Goal: Task Accomplishment & Management: Manage account settings

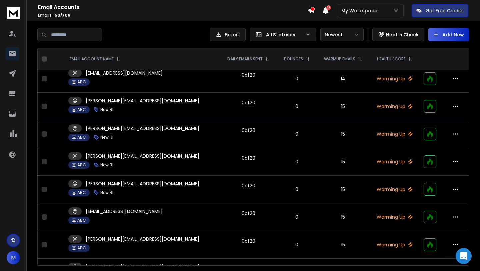
scroll to position [111, 0]
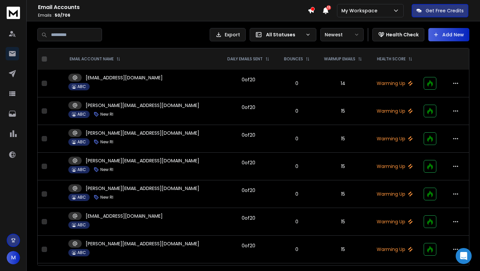
click at [334, 34] on button "Newest" at bounding box center [342, 34] width 43 height 13
click at [283, 40] on div "All Statuses" at bounding box center [283, 34] width 67 height 13
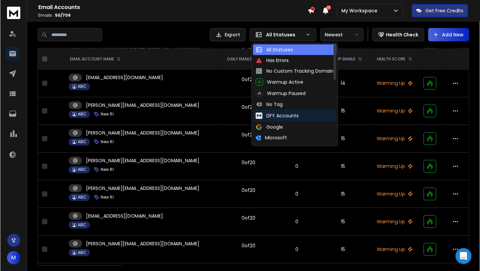
scroll to position [180, 0]
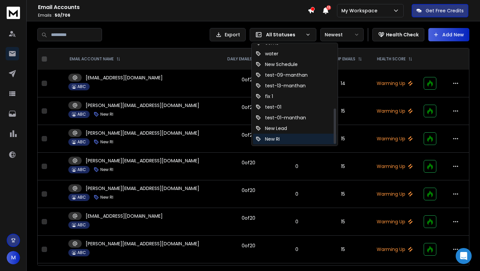
click at [287, 138] on div "New RI" at bounding box center [294, 139] width 83 height 11
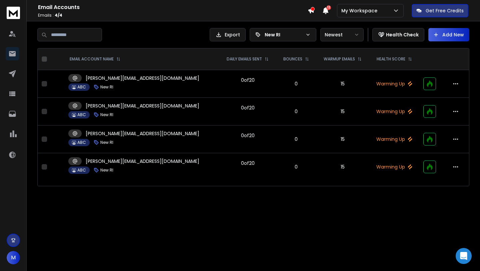
click at [438, 37] on button "Add New" at bounding box center [449, 34] width 41 height 13
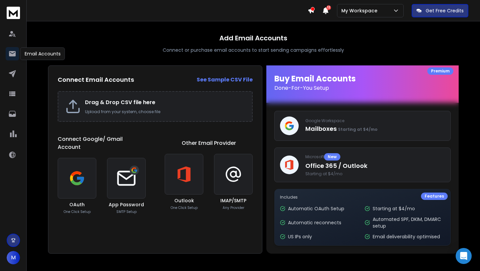
click at [15, 57] on icon at bounding box center [12, 54] width 8 height 8
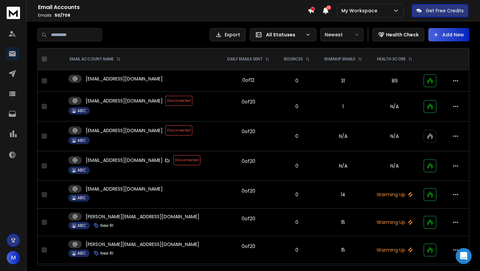
click at [285, 33] on p "All Statuses" at bounding box center [284, 34] width 37 height 7
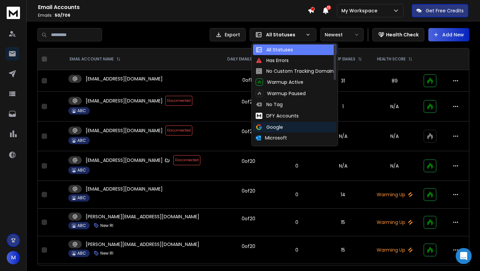
scroll to position [180, 0]
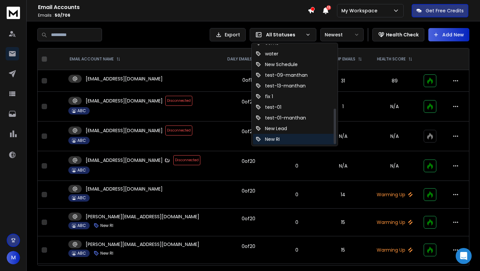
click at [288, 137] on div "New RI" at bounding box center [294, 139] width 83 height 11
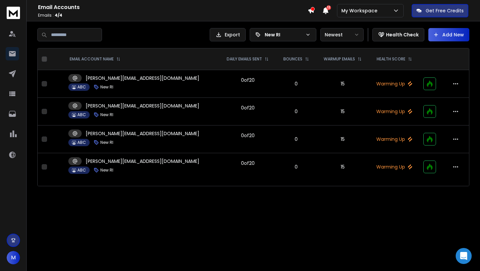
click at [444, 36] on button "Add New" at bounding box center [449, 34] width 41 height 13
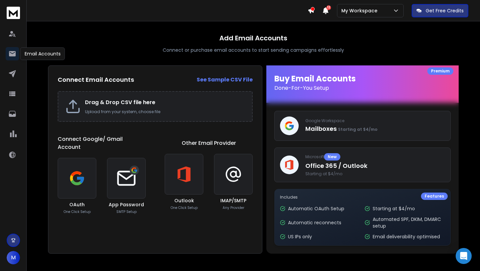
click at [15, 55] on icon at bounding box center [12, 53] width 7 height 5
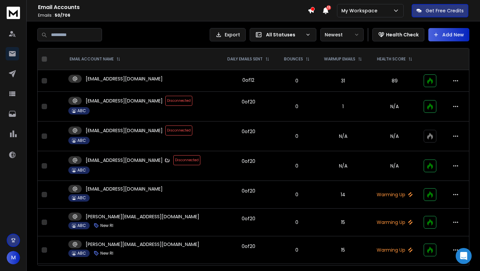
click at [302, 31] on div "All Statuses" at bounding box center [283, 34] width 67 height 13
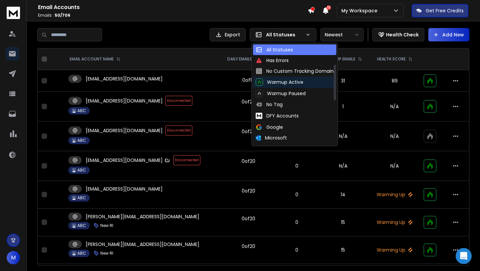
scroll to position [180, 0]
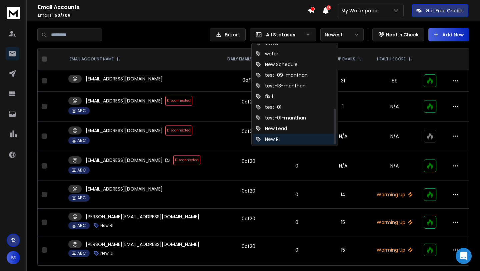
click at [289, 138] on div "New RI" at bounding box center [294, 139] width 83 height 11
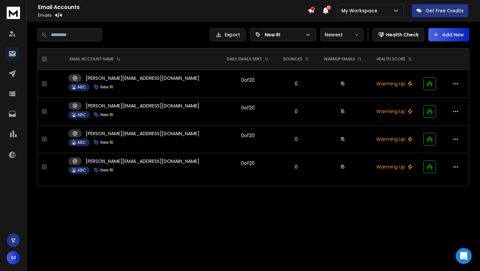
click at [424, 87] on div at bounding box center [430, 83] width 13 height 13
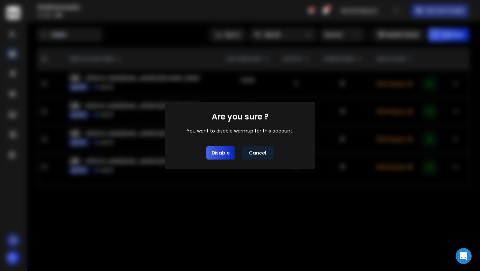
click at [228, 150] on button "Disable" at bounding box center [220, 152] width 29 height 13
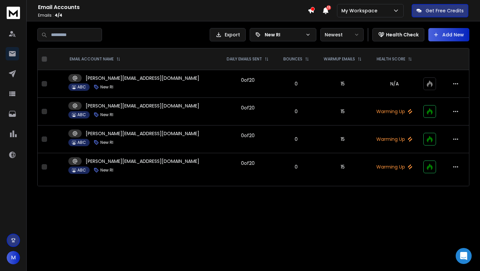
click at [424, 82] on div at bounding box center [430, 83] width 13 height 13
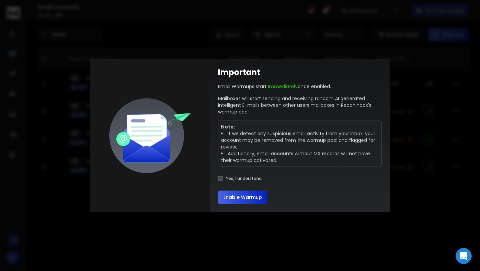
click at [221, 178] on button "Yes, I understand" at bounding box center [220, 178] width 5 height 5
click at [238, 195] on button "Enable Warmup" at bounding box center [242, 196] width 49 height 13
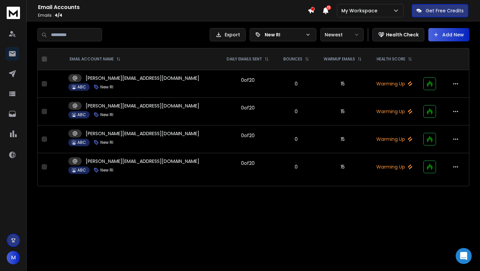
click at [123, 78] on p "[PERSON_NAME][EMAIL_ADDRESS][DOMAIN_NAME]" at bounding box center [143, 78] width 114 height 7
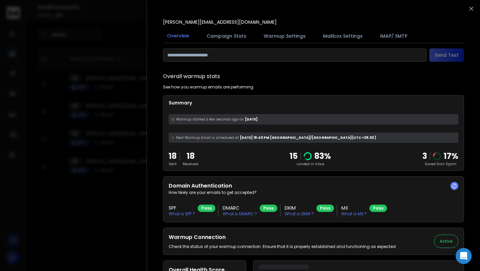
click at [336, 33] on button "Mailbox Settings" at bounding box center [343, 36] width 48 height 15
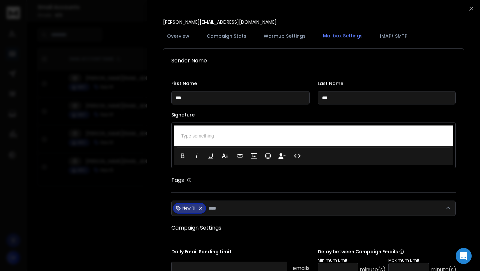
click at [86, 83] on div at bounding box center [240, 135] width 480 height 271
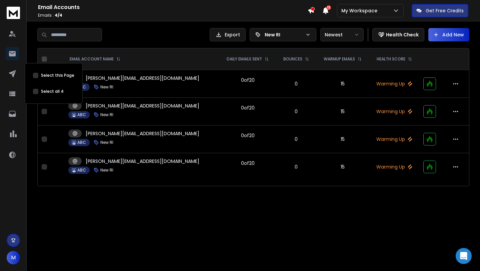
click at [42, 60] on button "Select this Page" at bounding box center [44, 58] width 5 height 5
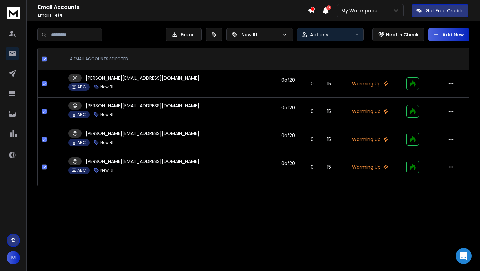
click at [317, 34] on p "Actions" at bounding box center [319, 34] width 18 height 7
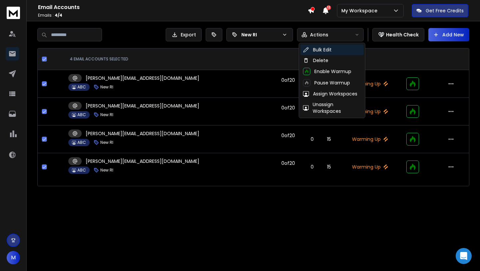
click at [339, 48] on div "Bulk Edit" at bounding box center [332, 49] width 63 height 11
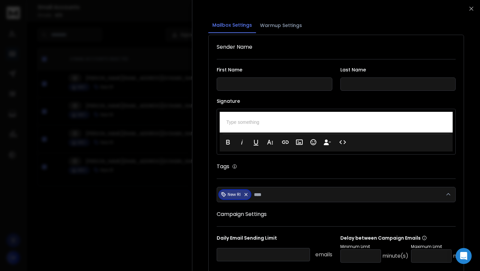
click at [157, 98] on div at bounding box center [240, 135] width 480 height 271
